Goal: Information Seeking & Learning: Check status

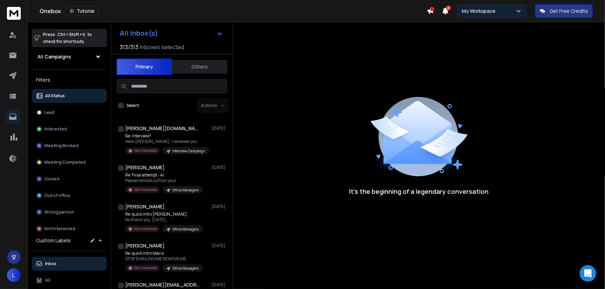
click at [497, 9] on p "My Workspace" at bounding box center [480, 11] width 36 height 7
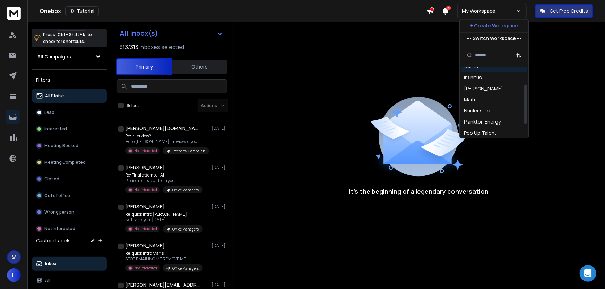
scroll to position [31, 0]
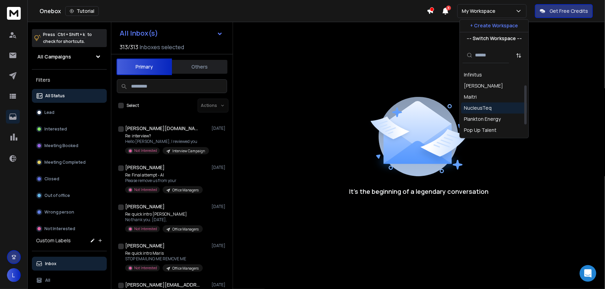
click at [486, 111] on div "NucleusTeq" at bounding box center [478, 108] width 28 height 7
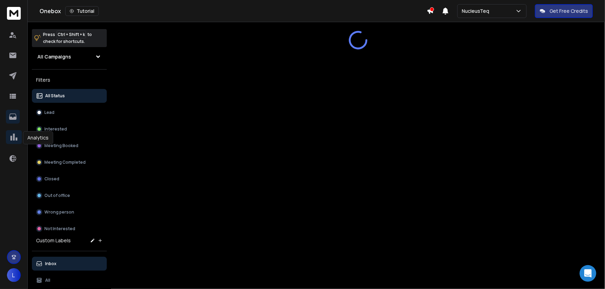
click at [10, 136] on icon at bounding box center [14, 137] width 10 height 10
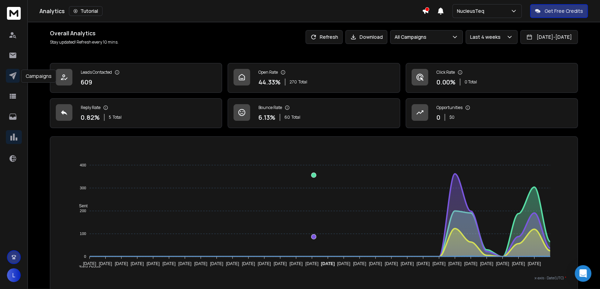
click at [11, 74] on icon at bounding box center [13, 76] width 8 height 8
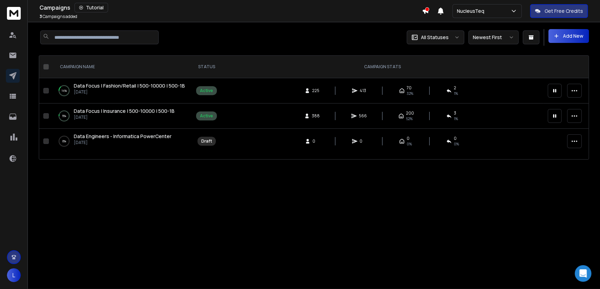
click at [126, 93] on p "[DATE]" at bounding box center [129, 92] width 111 height 6
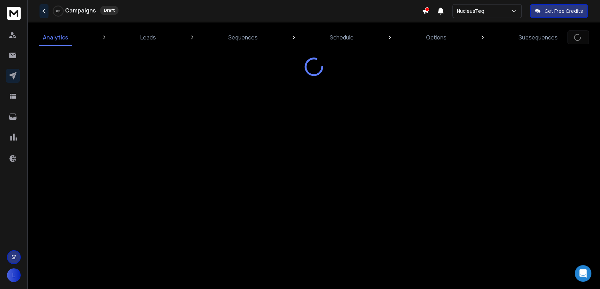
click at [45, 8] on icon at bounding box center [44, 11] width 6 height 6
